Goal: Communication & Community: Answer question/provide support

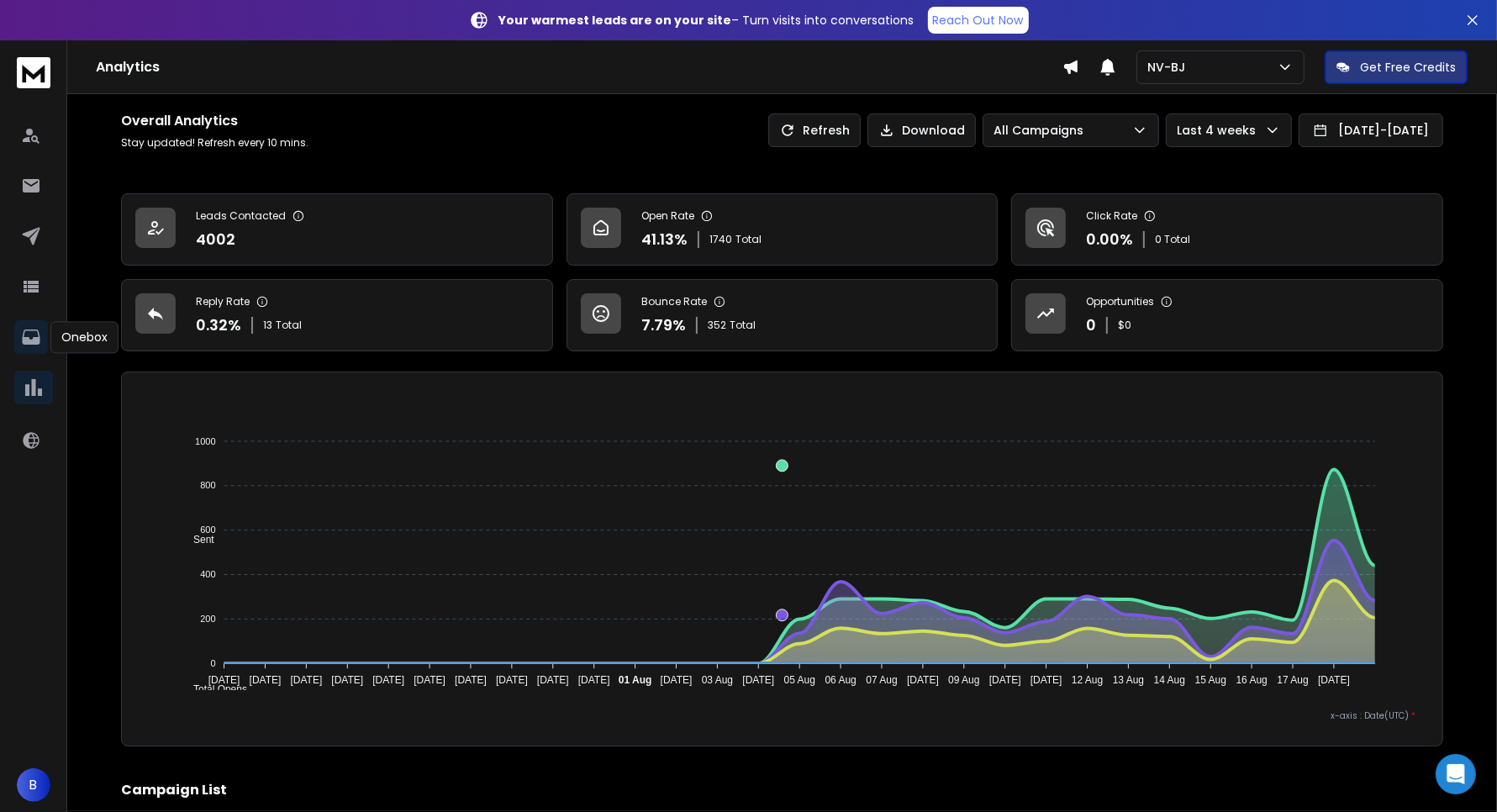
click at [42, 330] on link at bounding box center [31, 336] width 34 height 34
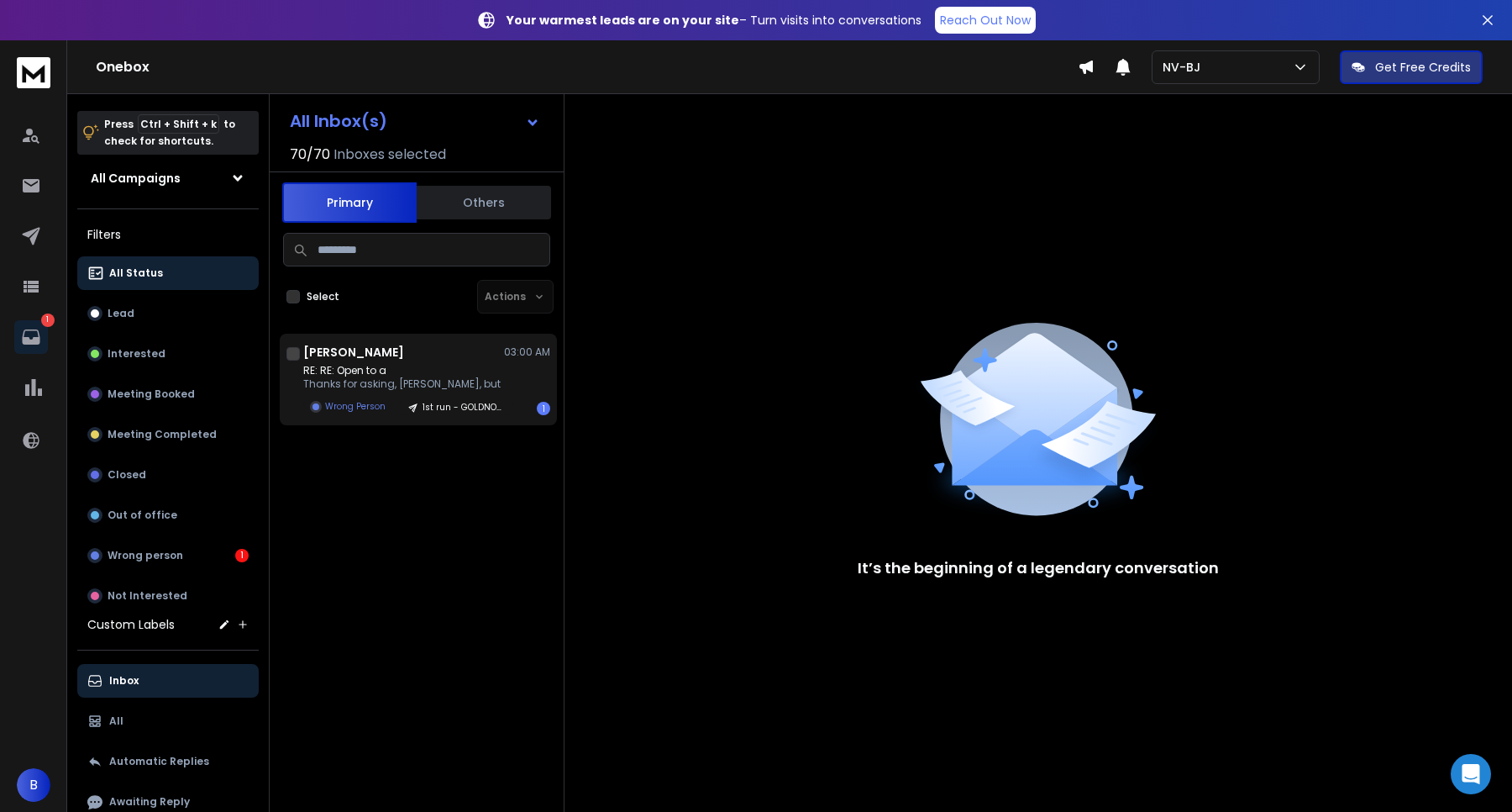
click at [382, 371] on p "RE: RE: Open to a" at bounding box center [403, 371] width 201 height 13
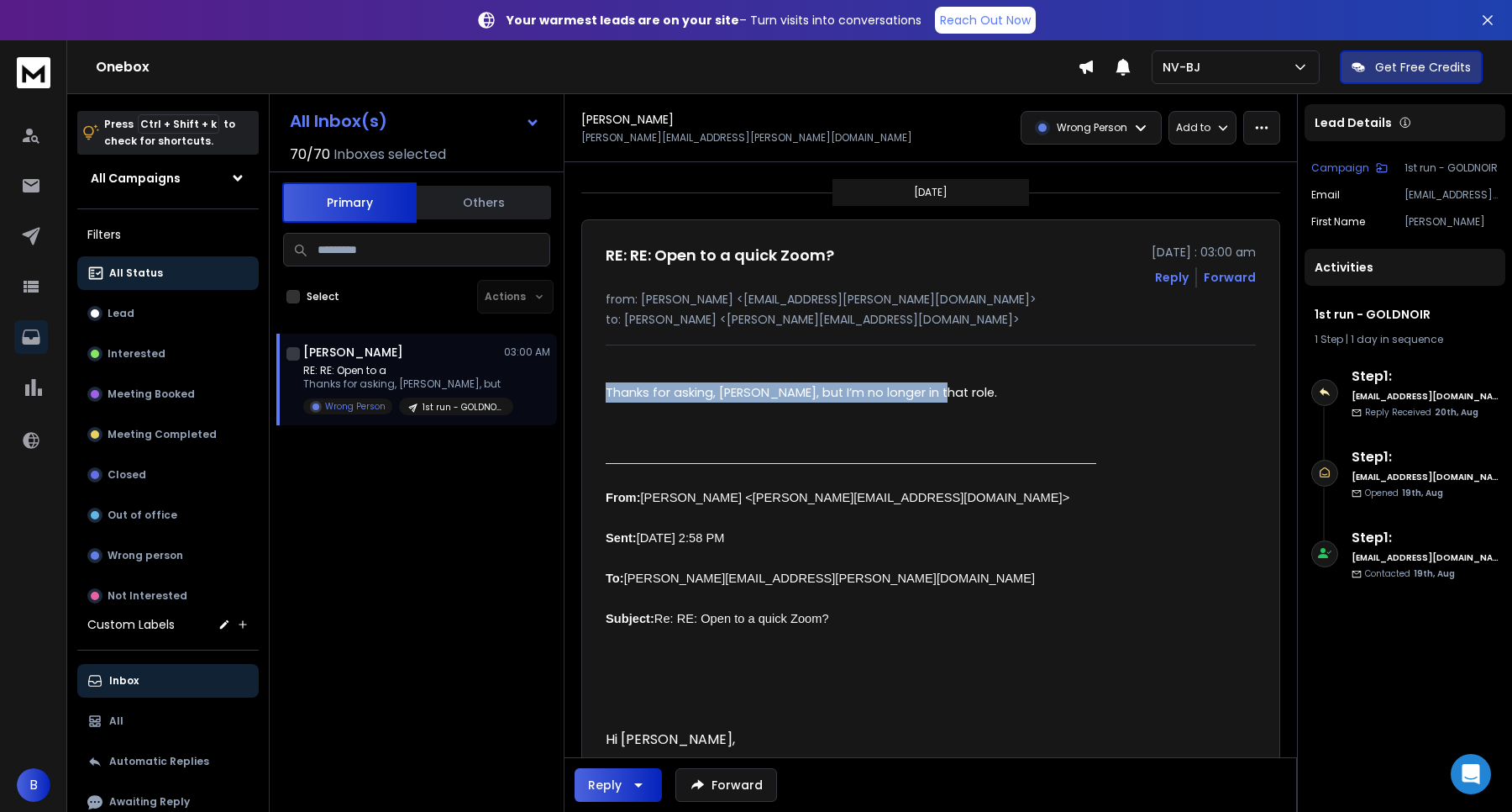
drag, startPoint x: 605, startPoint y: 391, endPoint x: 929, endPoint y: 388, distance: 324.0
click at [929, 388] on p "Thanks for asking, [PERSON_NAME], but I’m no longer in that role." at bounding box center [851, 392] width 491 height 20
copy span "Thanks for asking, [PERSON_NAME], but I’m no longer in that role."
drag, startPoint x: 608, startPoint y: 388, endPoint x: 927, endPoint y: 391, distance: 319.0
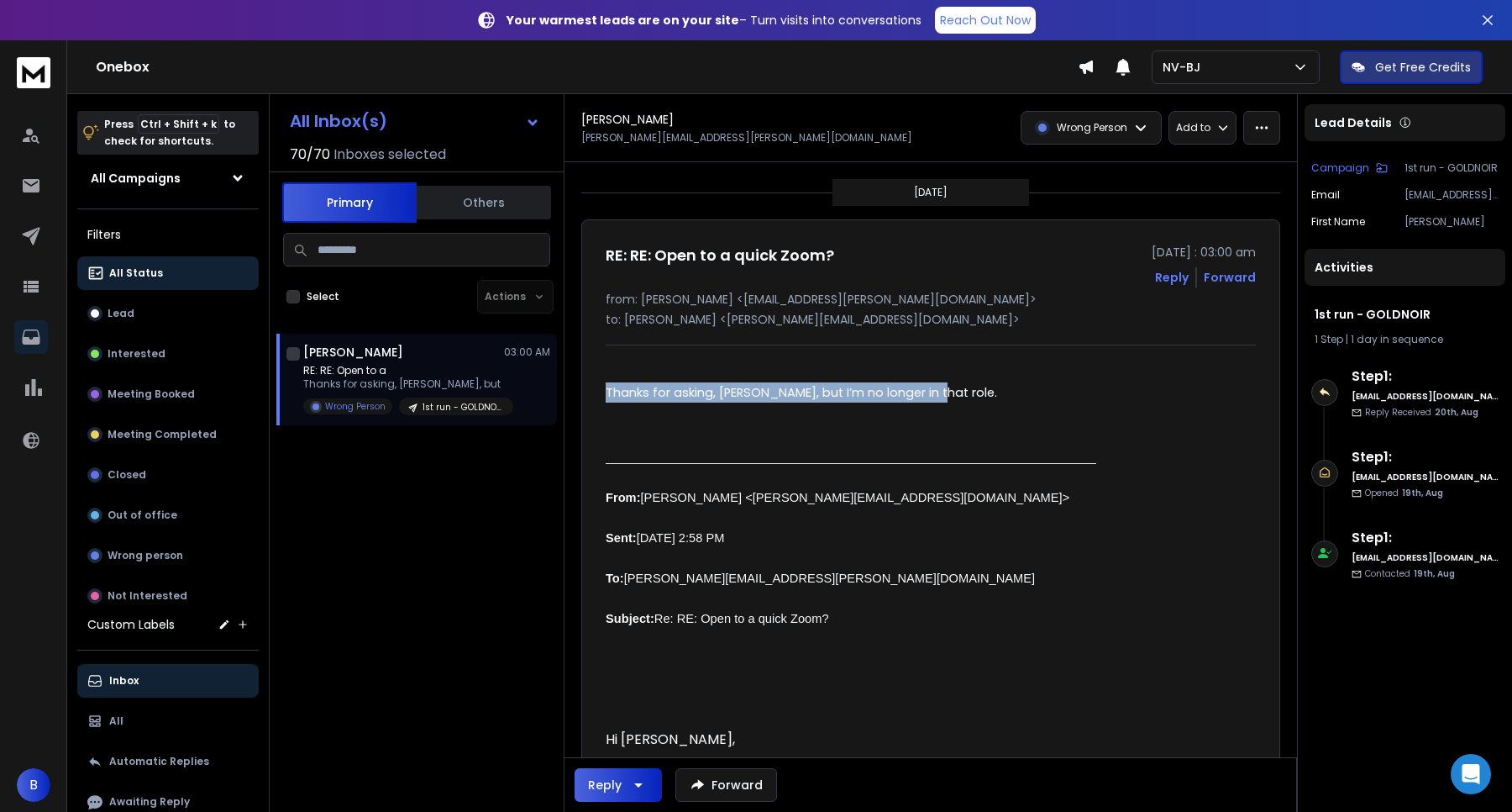
click at [927, 391] on p "Thanks for asking, [PERSON_NAME], but I’m no longer in that role." at bounding box center [851, 392] width 491 height 20
copy span "Thanks for asking, [PERSON_NAME], but I’m no longer in that role."
drag, startPoint x: 718, startPoint y: 296, endPoint x: 861, endPoint y: 296, distance: 143.0
click at [861, 296] on p "from: [PERSON_NAME] <[PERSON_NAME][EMAIL_ADDRESS][PERSON_NAME][DOMAIN_NAME]>" at bounding box center [930, 299] width 650 height 17
copy p "[PERSON_NAME][EMAIL_ADDRESS][PERSON_NAME][DOMAIN_NAME]"
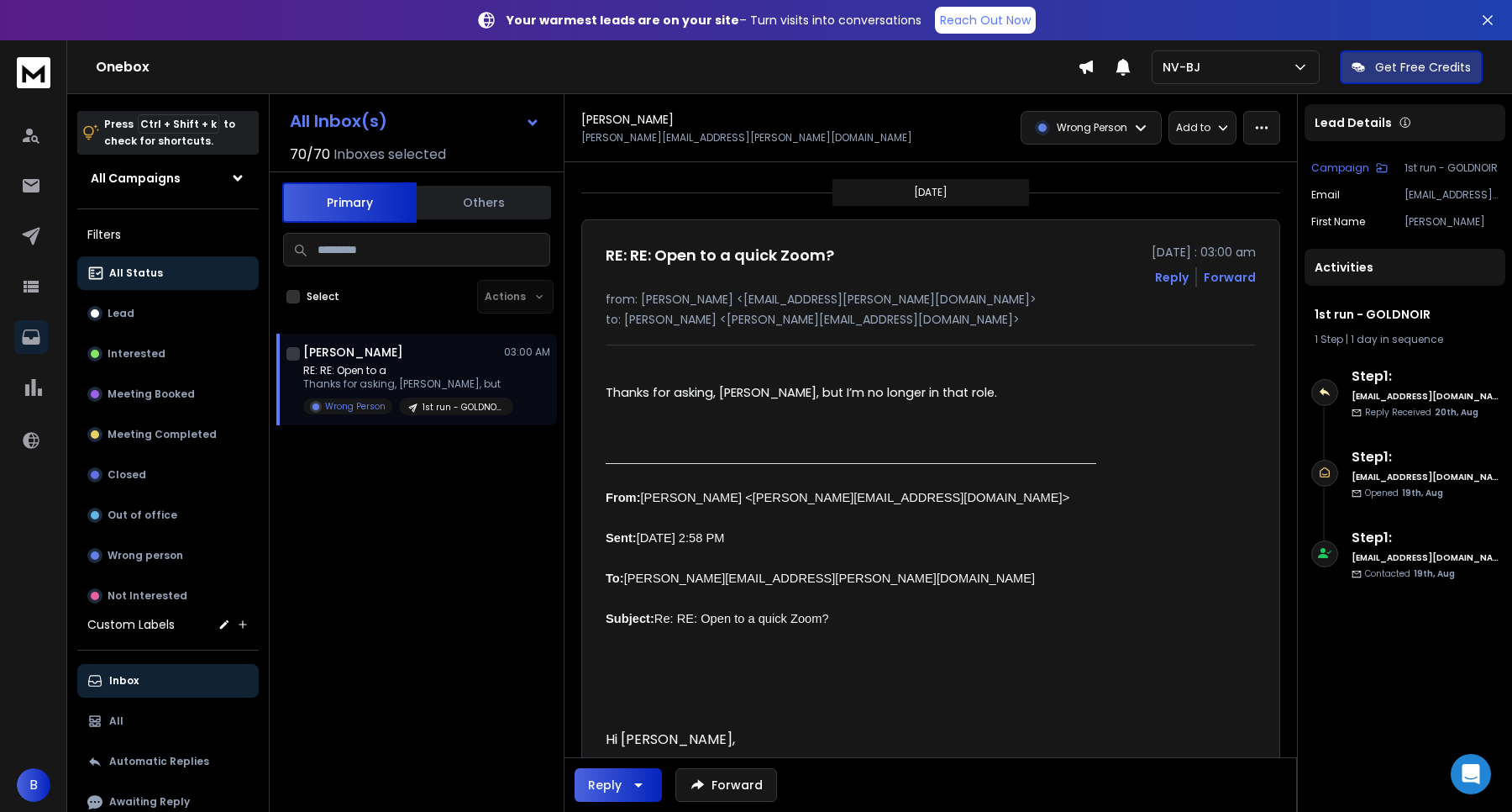
click at [882, 396] on span "Thanks for asking, [PERSON_NAME], but I’m no longer in that role." at bounding box center [801, 393] width 391 height 17
drag, startPoint x: 624, startPoint y: 316, endPoint x: 706, endPoint y: 317, distance: 82.0
click at [706, 317] on p "to: [PERSON_NAME] <[PERSON_NAME][EMAIL_ADDRESS][DOMAIN_NAME]>" at bounding box center [930, 319] width 650 height 17
copy p "[PERSON_NAME]"
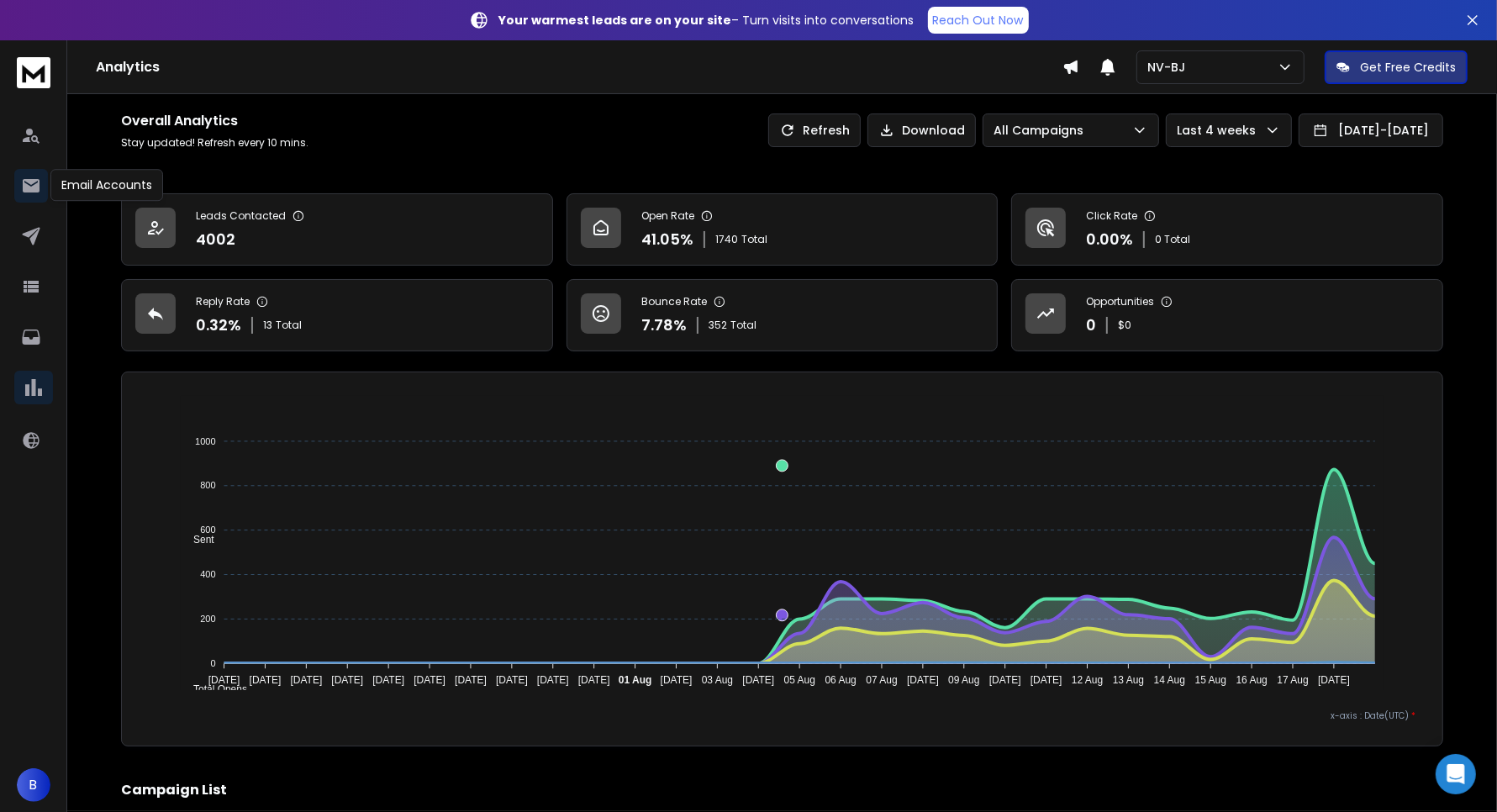
click at [32, 186] on icon at bounding box center [32, 186] width 17 height 13
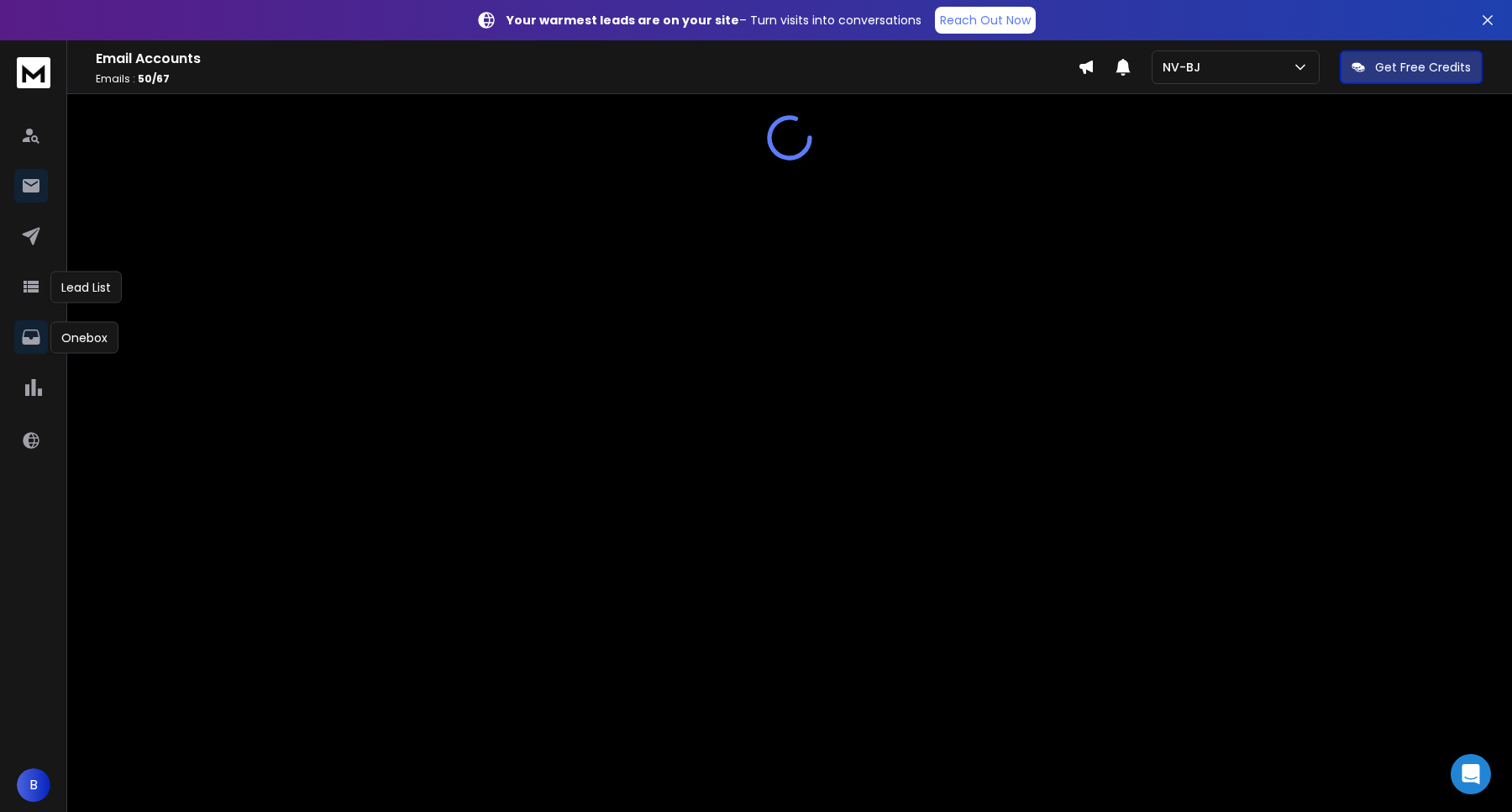
click at [31, 332] on icon at bounding box center [31, 336] width 20 height 20
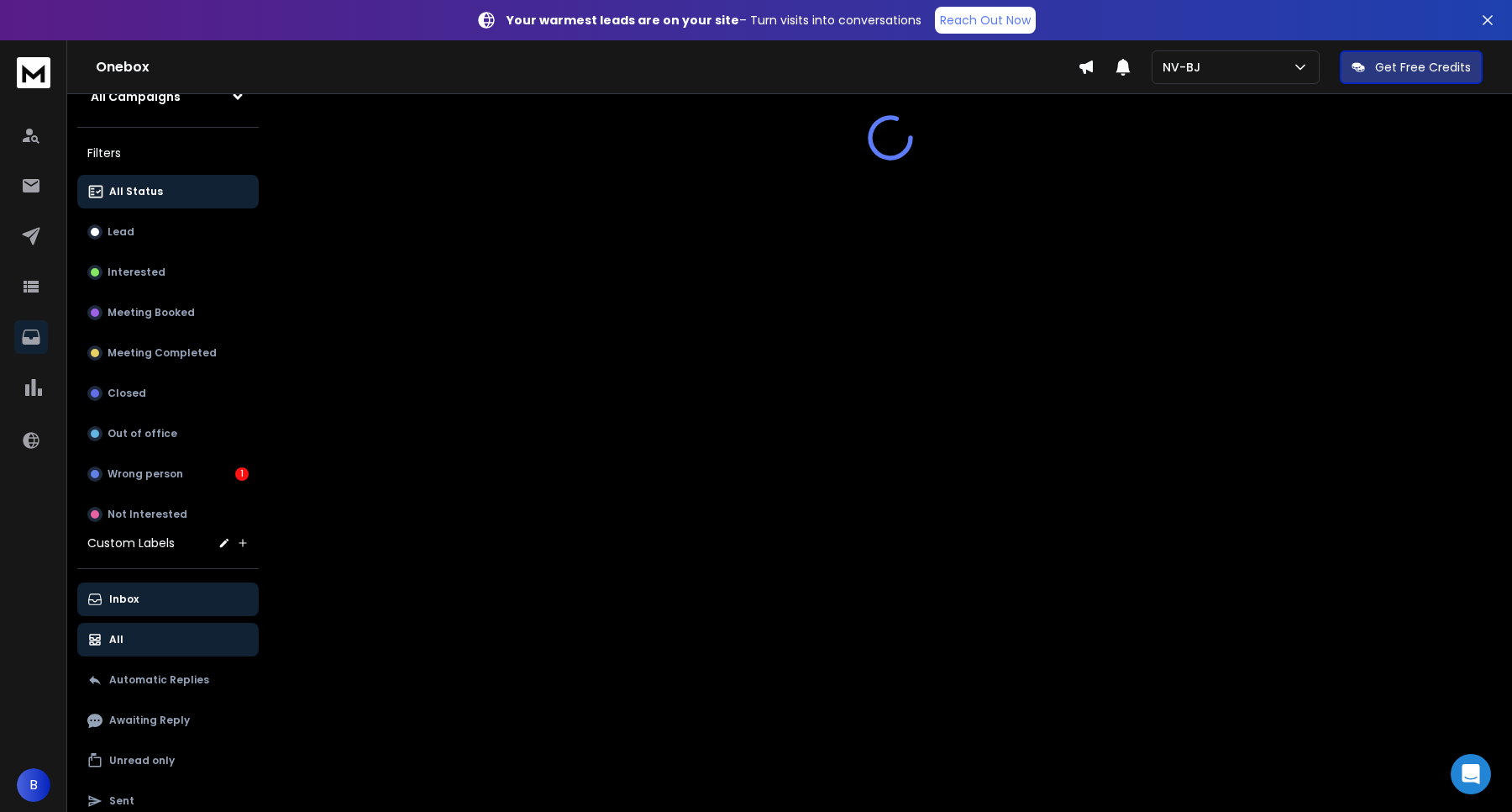
scroll to position [105, 0]
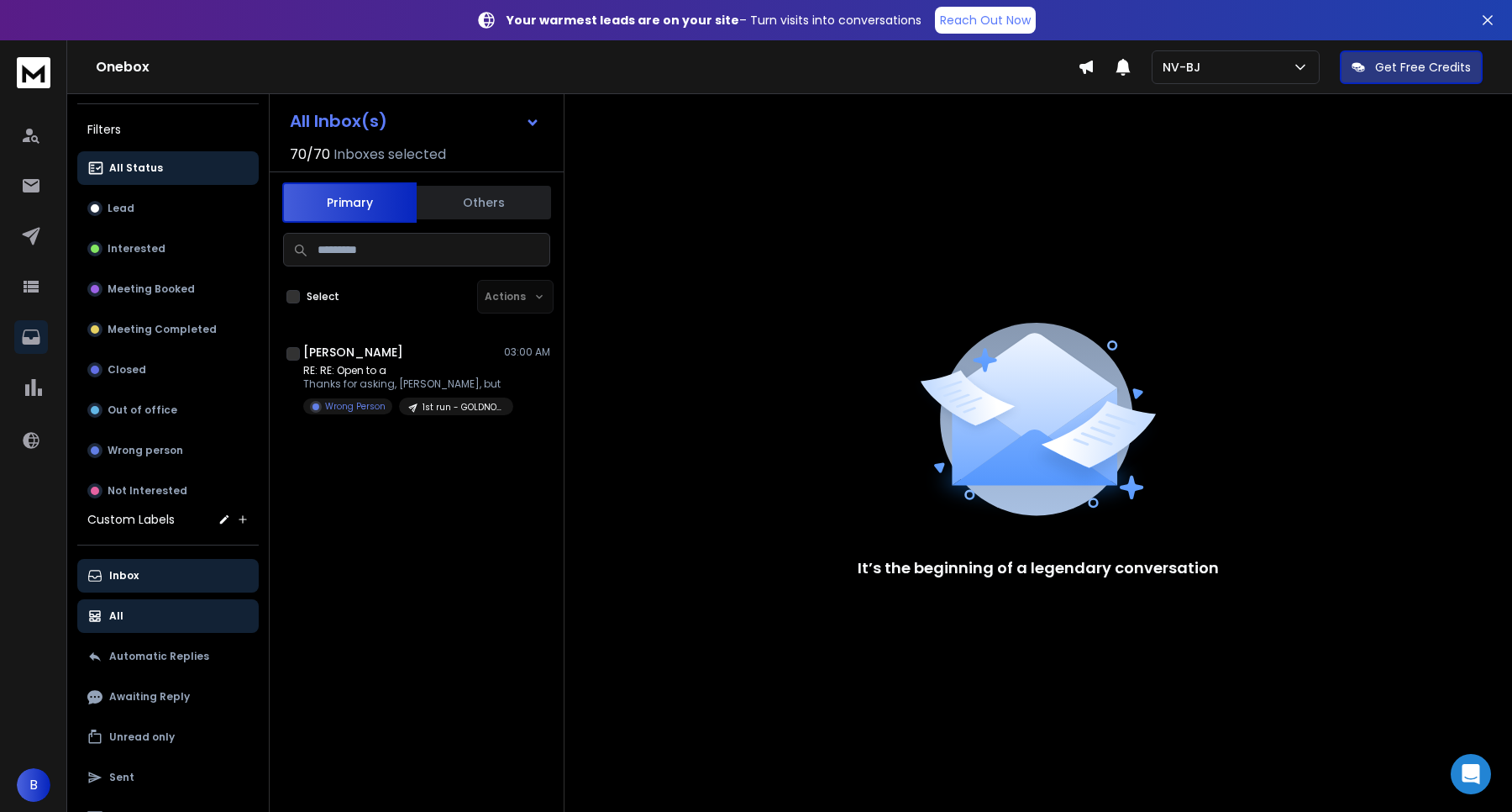
click at [132, 615] on button "All" at bounding box center [168, 615] width 181 height 34
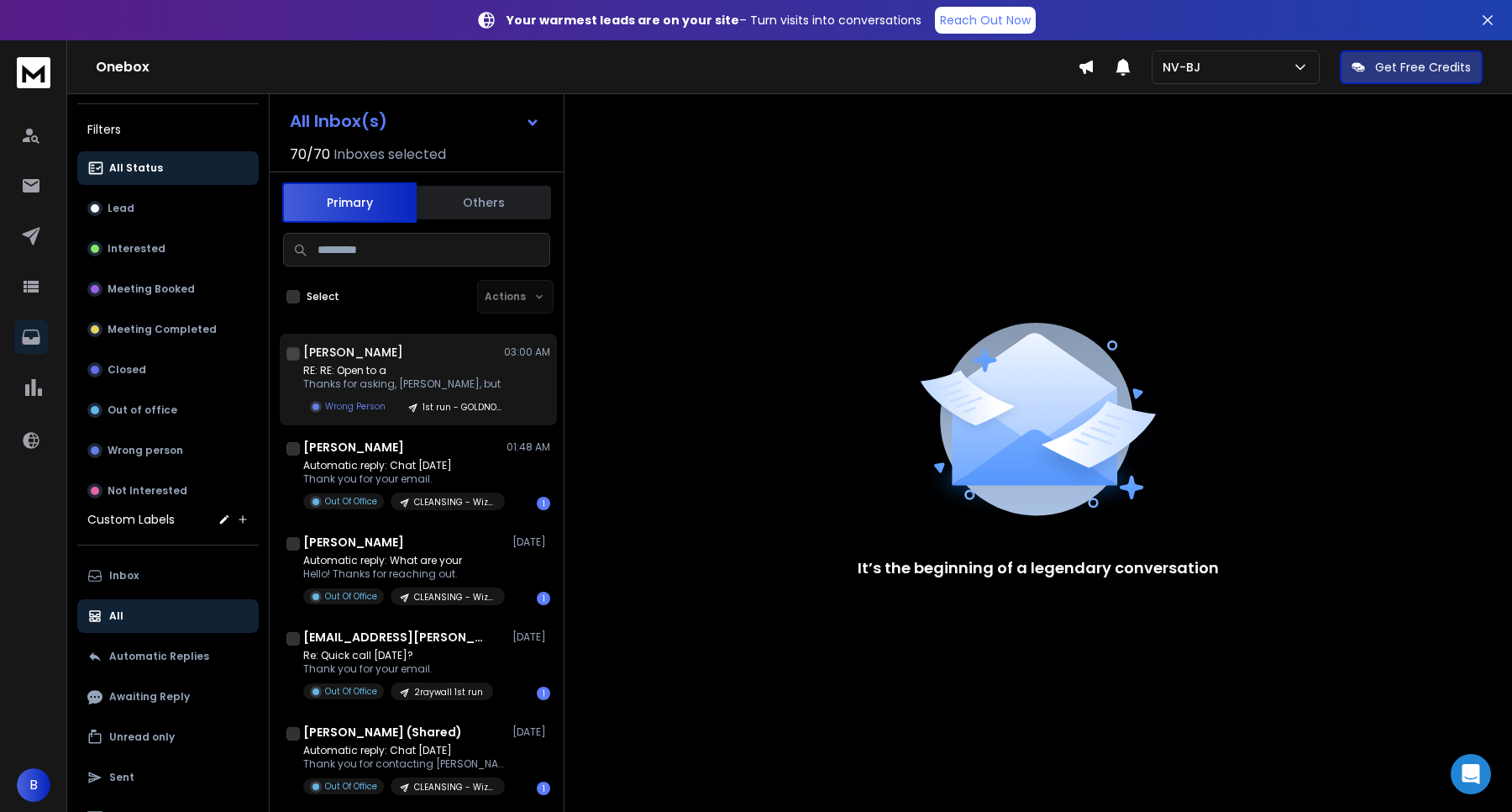
click at [439, 375] on p "RE: RE: Open to a" at bounding box center [403, 371] width 201 height 13
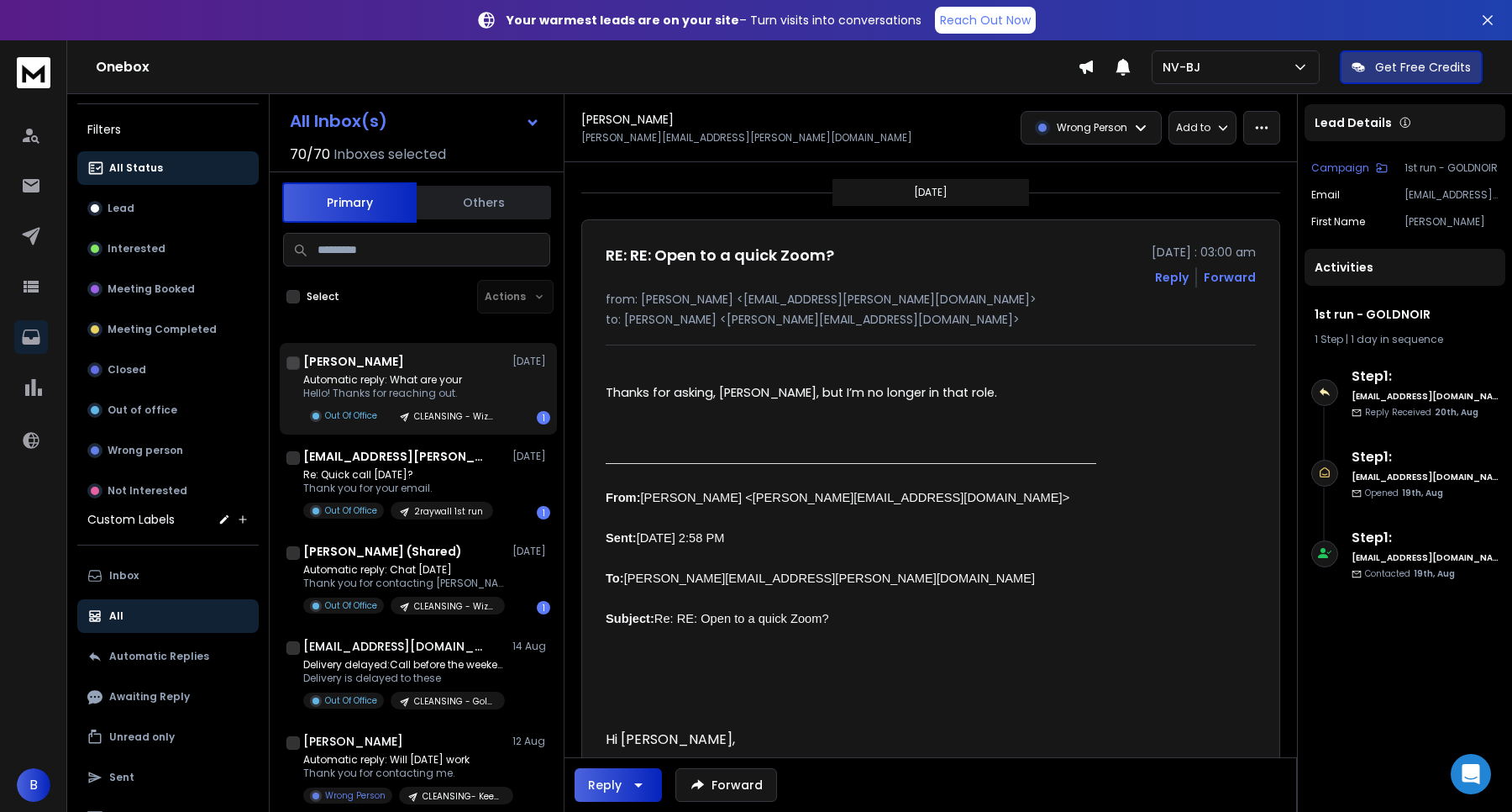
scroll to position [210, 0]
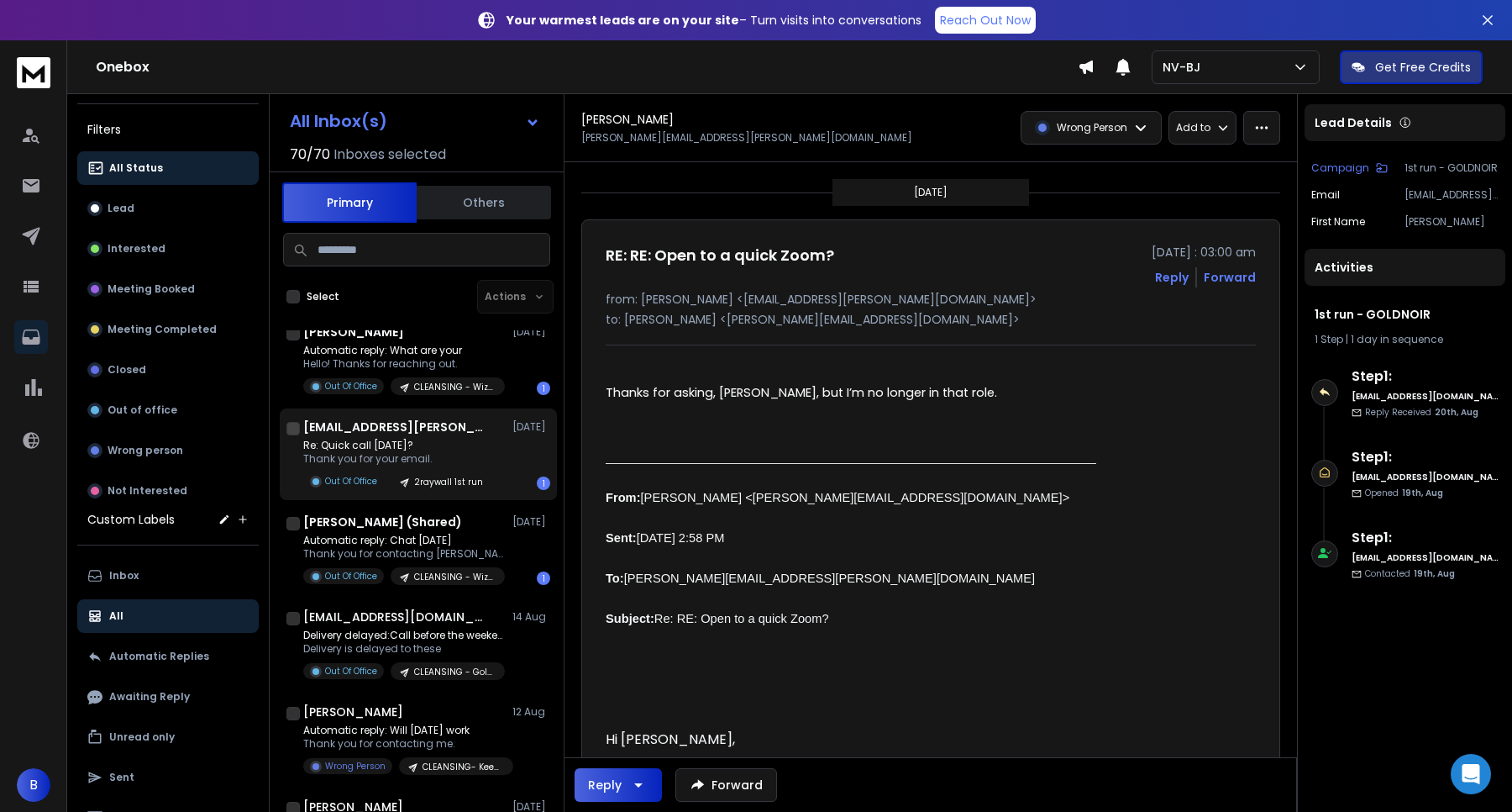
click at [425, 451] on p "Re: Quick call [DATE]?" at bounding box center [398, 446] width 190 height 13
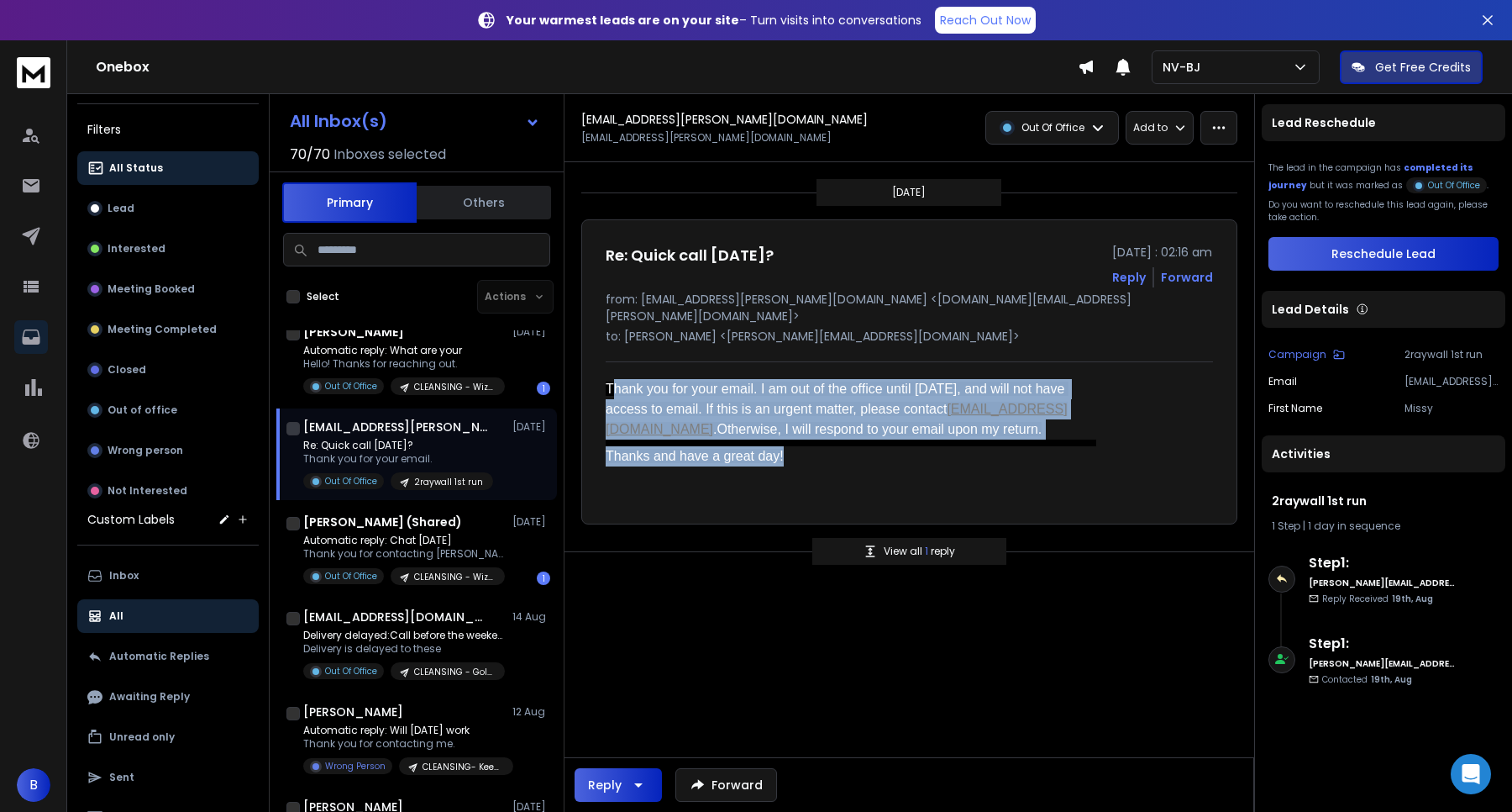
drag, startPoint x: 610, startPoint y: 371, endPoint x: 786, endPoint y: 432, distance: 186.3
click at [791, 434] on div "Thank you for your email. I am out of the office until [DATE], and will not hav…" at bounding box center [851, 422] width 491 height 87
drag, startPoint x: 682, startPoint y: 372, endPoint x: 629, endPoint y: 364, distance: 53.6
click at [681, 382] on span "Thank you for your email. I am out of the office until [DATE], and will not hav…" at bounding box center [836, 408] width 463 height 55
click at [614, 382] on span "Thank you for your email. I am out of the office until [DATE], and will not hav…" at bounding box center [836, 408] width 463 height 55
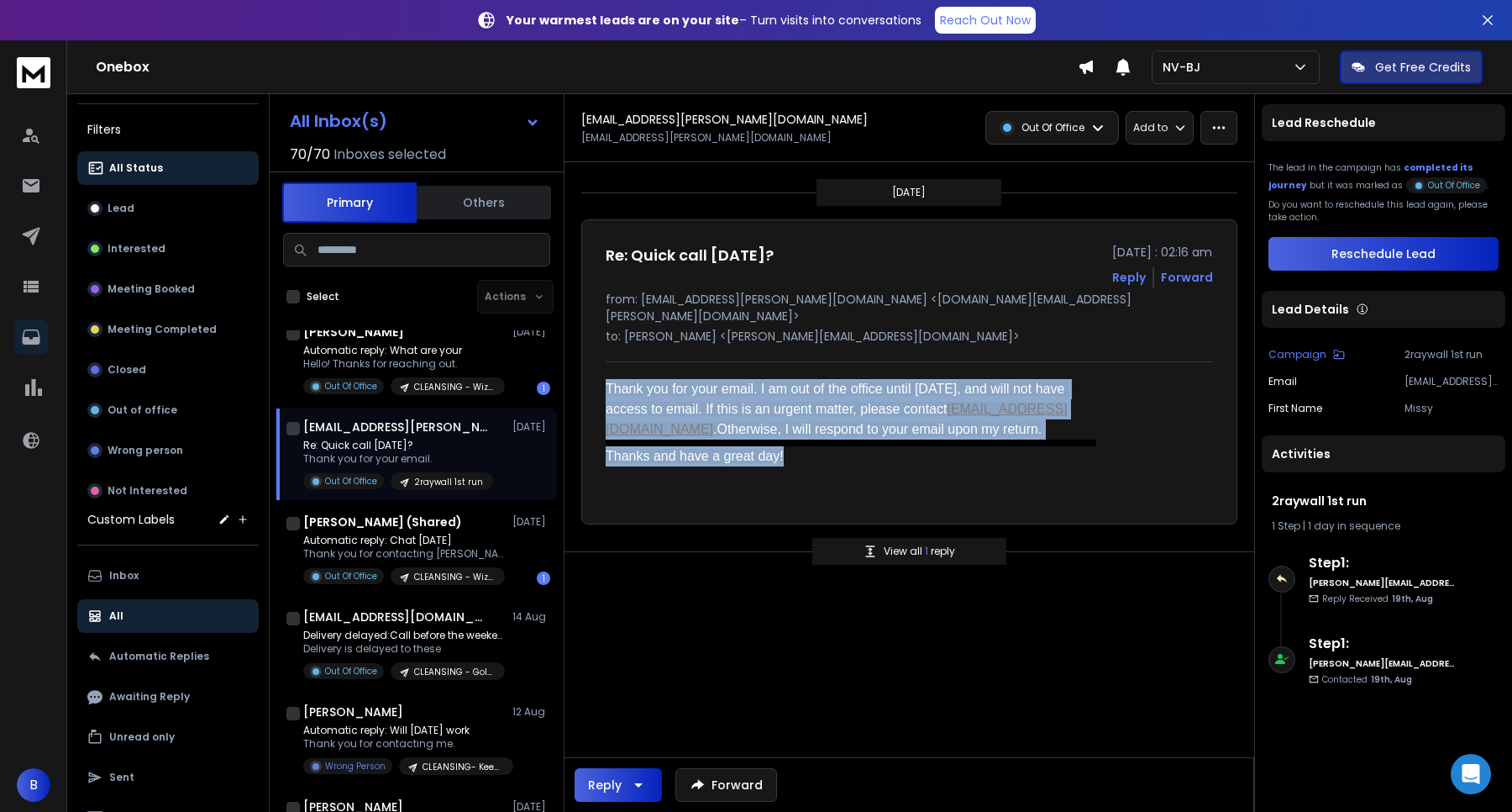
drag, startPoint x: 607, startPoint y: 367, endPoint x: 792, endPoint y: 434, distance: 196.8
click at [792, 434] on div "Thank you for your email. I am out of the office until [DATE], and will not hav…" at bounding box center [851, 422] width 491 height 87
copy div "Thank you for your email. I am out of the office until [DATE], and will not hav…"
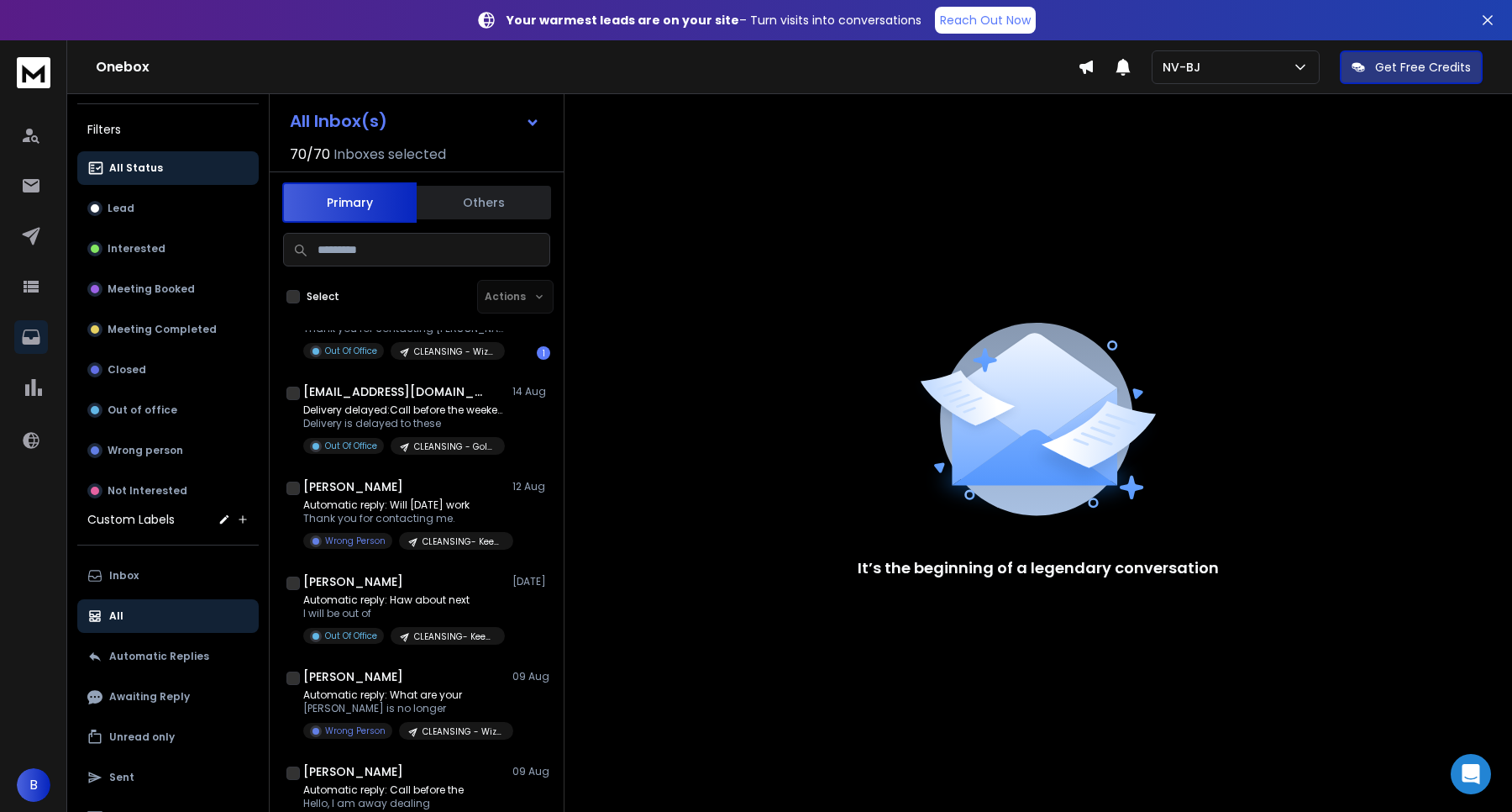
scroll to position [0, 0]
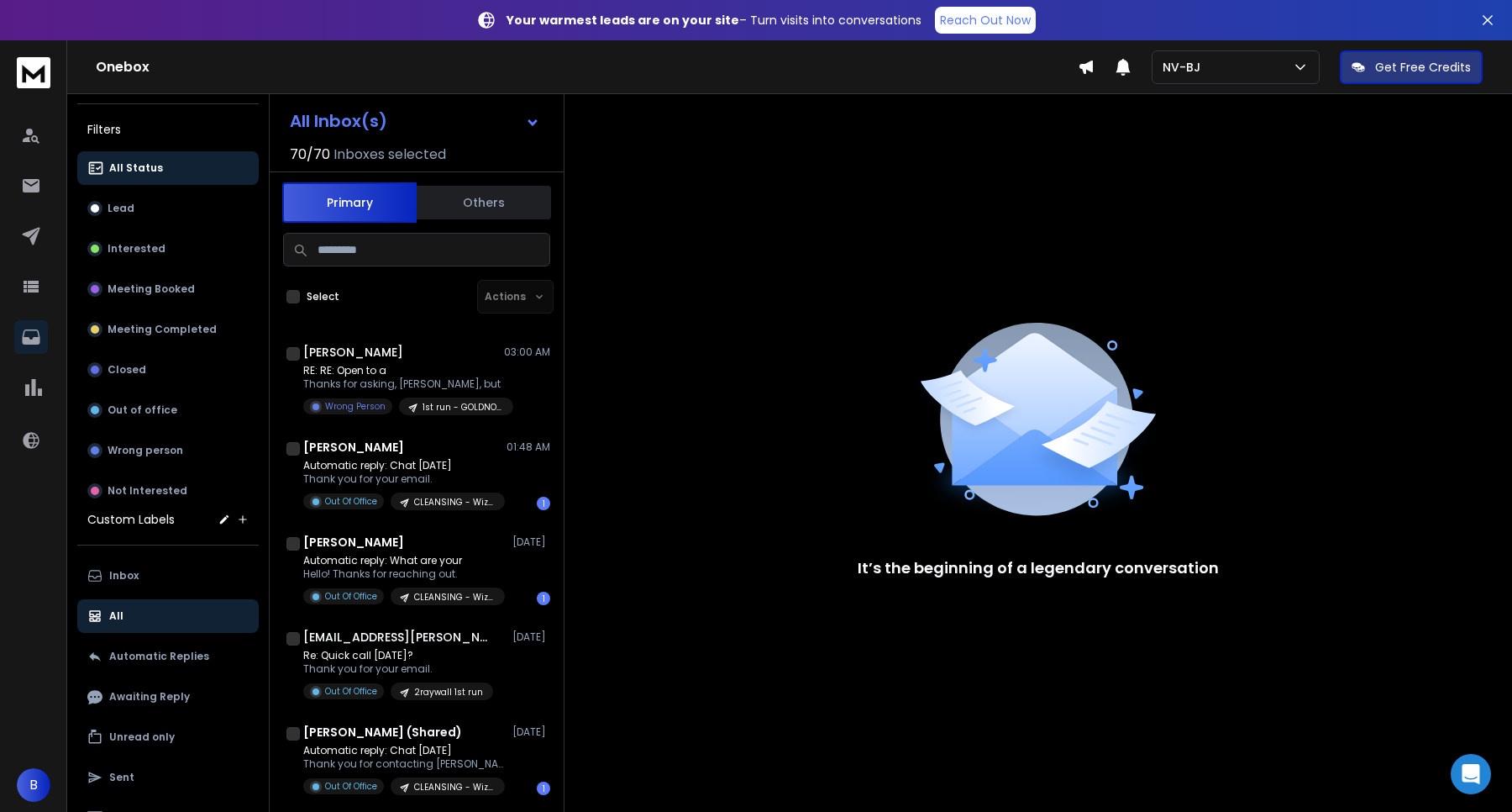
click at [500, 192] on button "Others" at bounding box center [484, 202] width 134 height 37
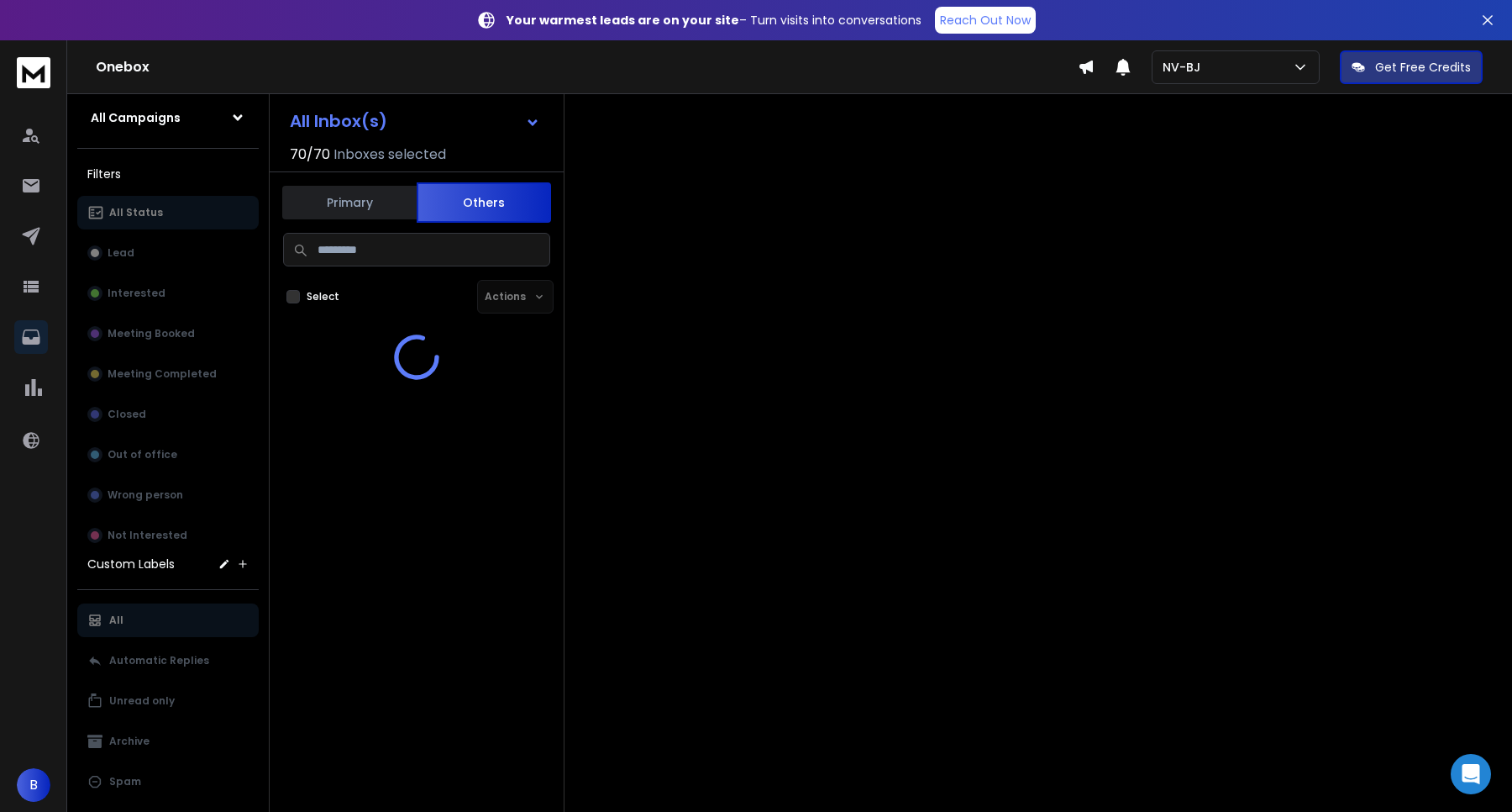
scroll to position [76, 0]
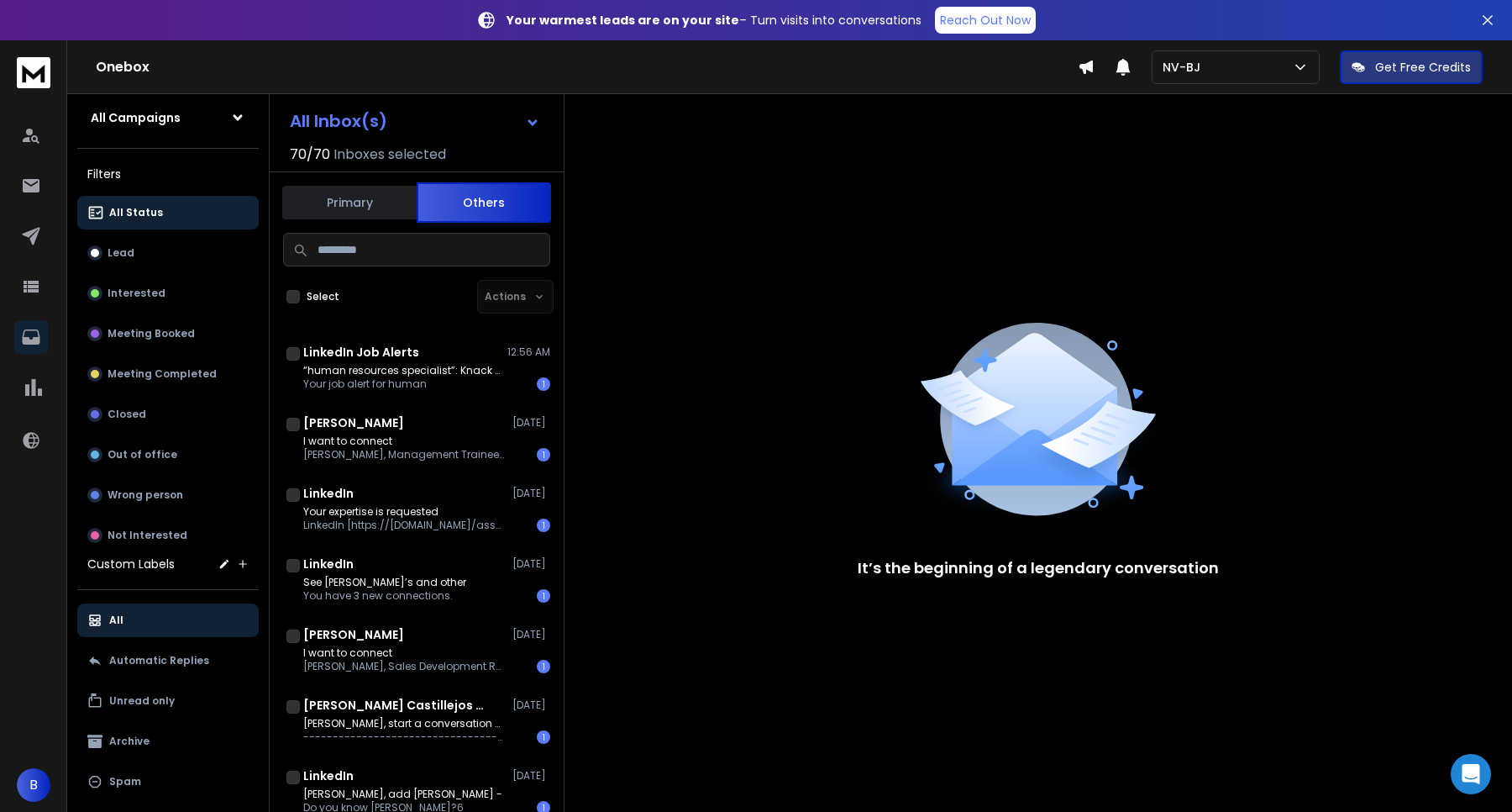
click at [353, 199] on button "Primary" at bounding box center [350, 202] width 134 height 37
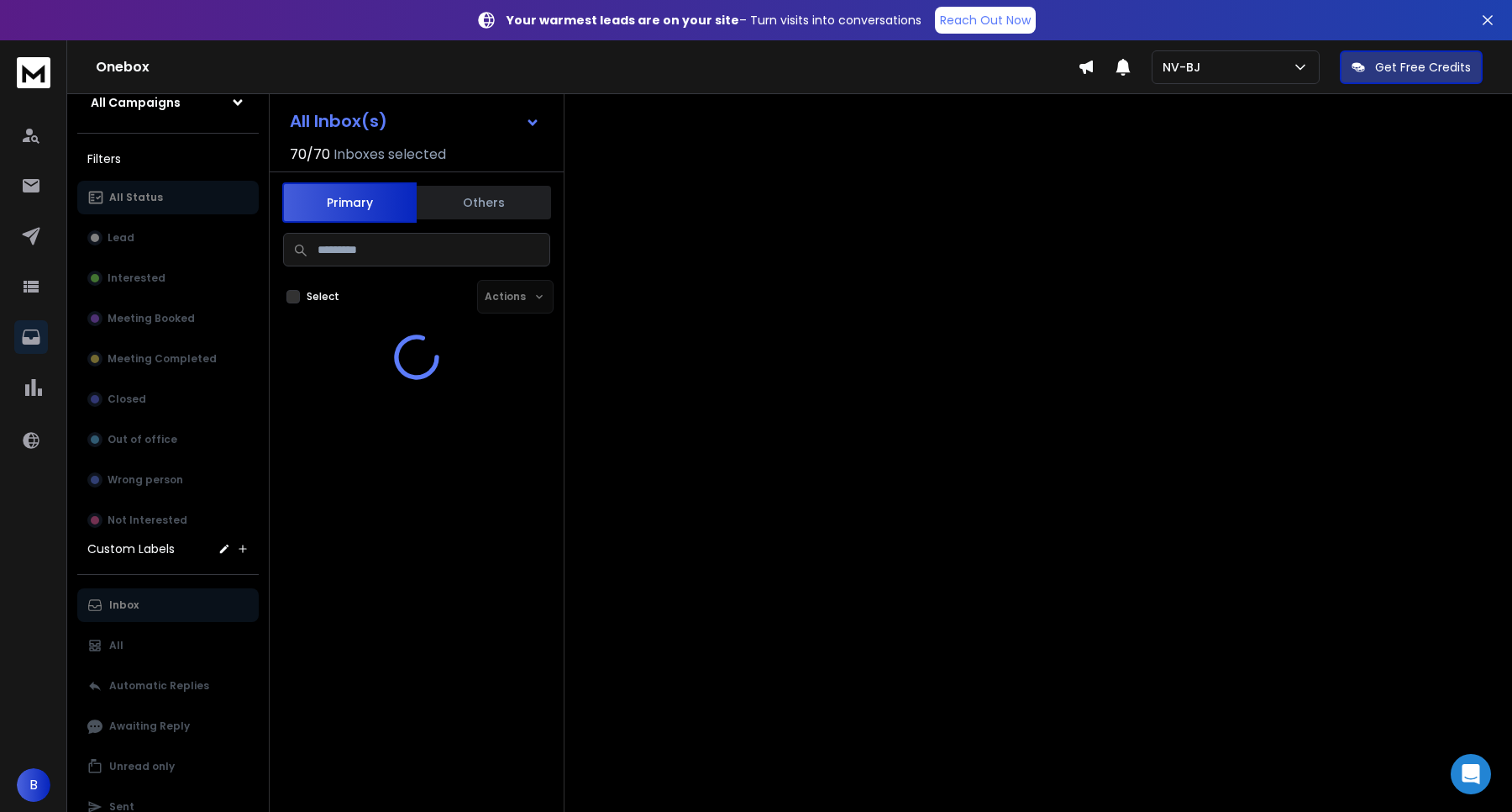
scroll to position [105, 0]
